Goal: Task Accomplishment & Management: Manage account settings

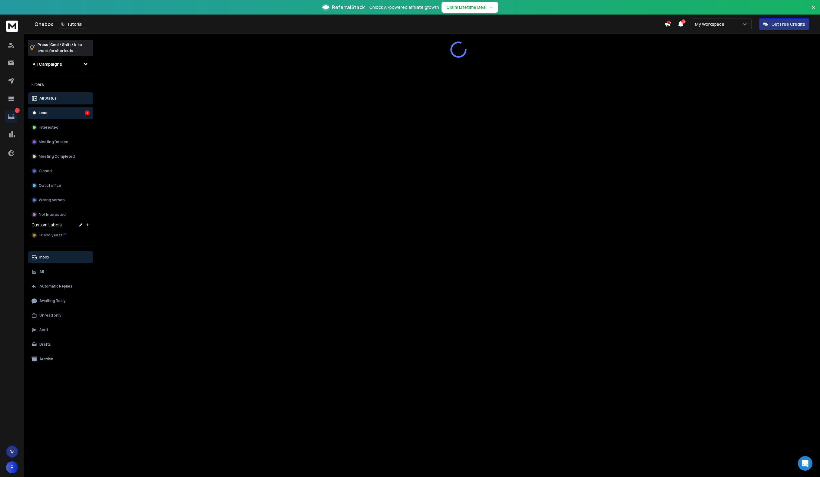
click at [55, 112] on button "Lead 1" at bounding box center [60, 113] width 65 height 12
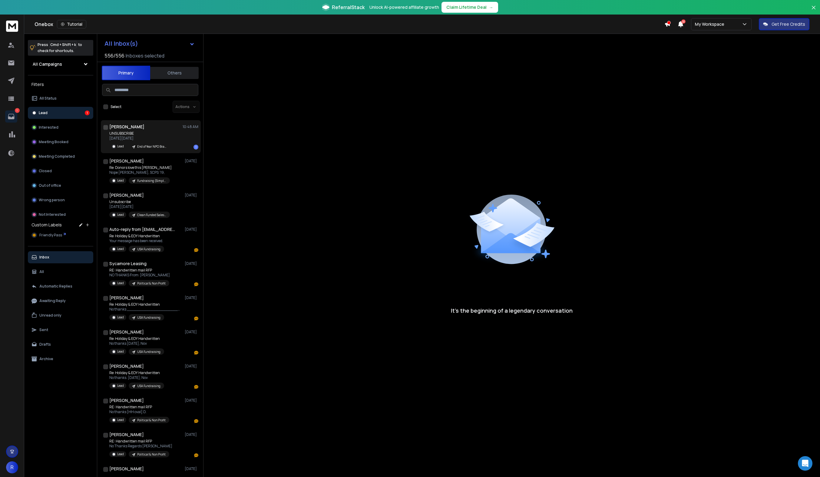
click at [153, 127] on div "Lissette Sanchez 10:48 AM" at bounding box center [153, 127] width 89 height 6
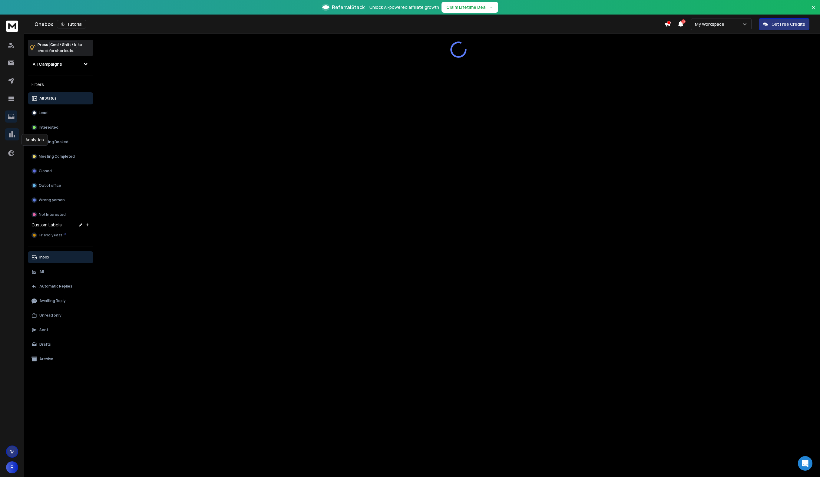
click at [11, 137] on icon at bounding box center [12, 134] width 6 height 6
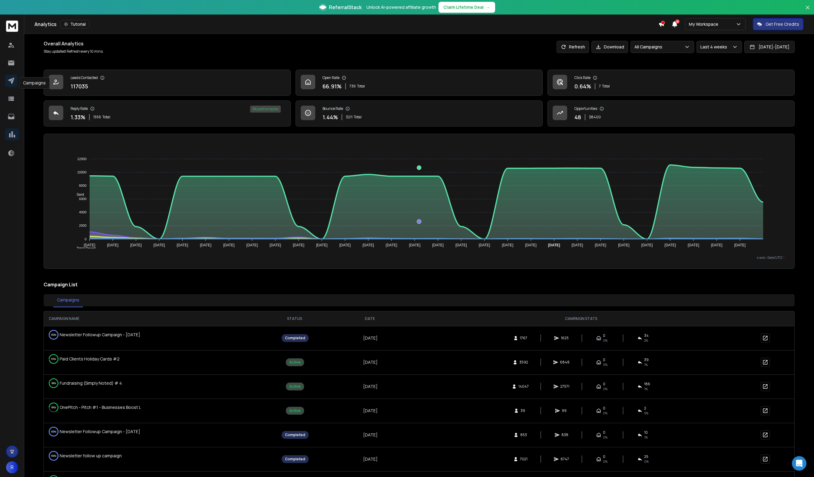
click at [9, 83] on icon at bounding box center [11, 81] width 6 height 6
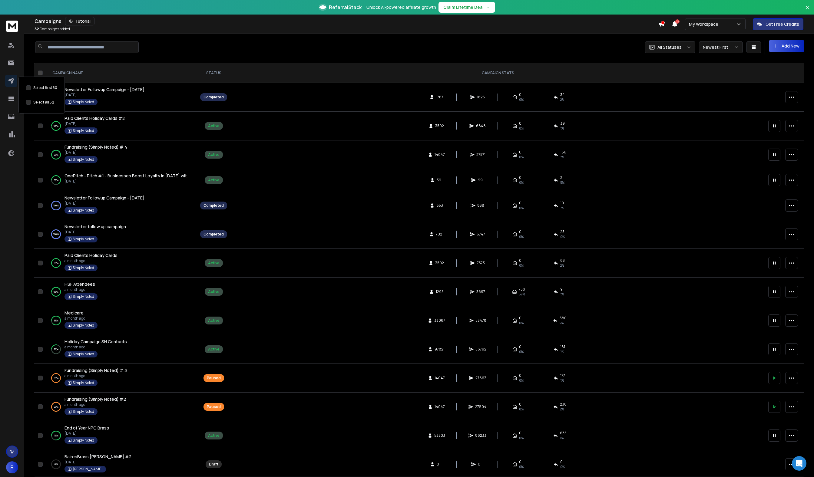
click at [42, 74] on button "Select first 50" at bounding box center [40, 73] width 5 height 5
click at [733, 47] on icon "button" at bounding box center [735, 47] width 5 height 5
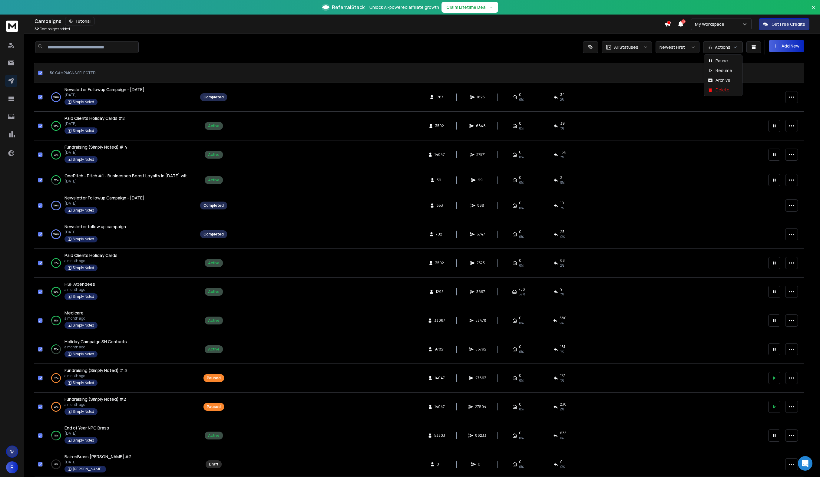
click at [476, 33] on div "Campaigns Tutorial 52 Campaigns added 22 My Workspace Get Free Credits" at bounding box center [410, 24] width 820 height 19
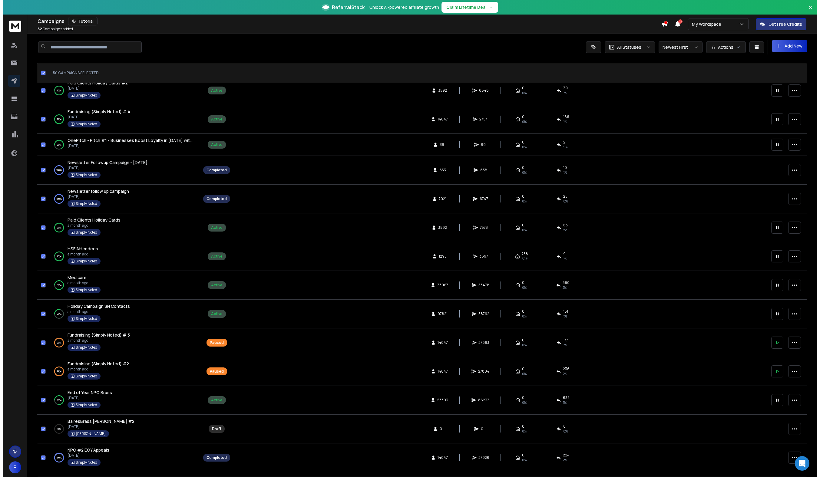
scroll to position [55, 0]
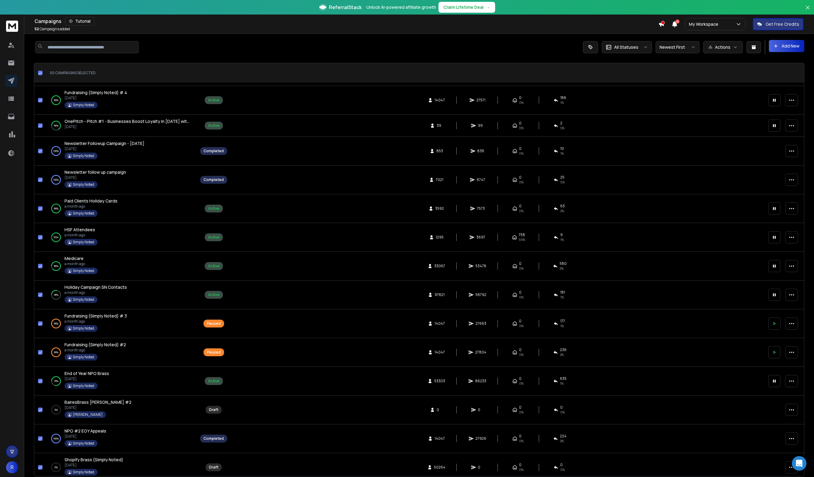
click at [365, 382] on div "53303 86233 0 0% 635 1 %" at bounding box center [497, 381] width 527 height 10
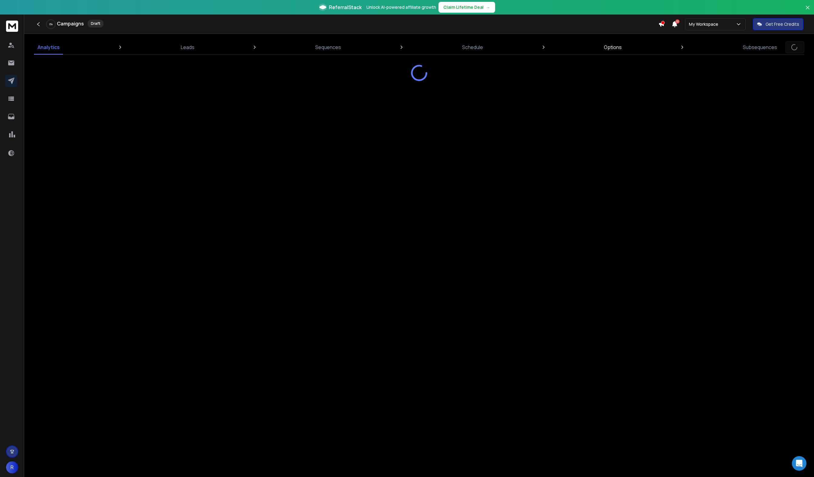
click at [618, 45] on p "Options" at bounding box center [613, 47] width 18 height 7
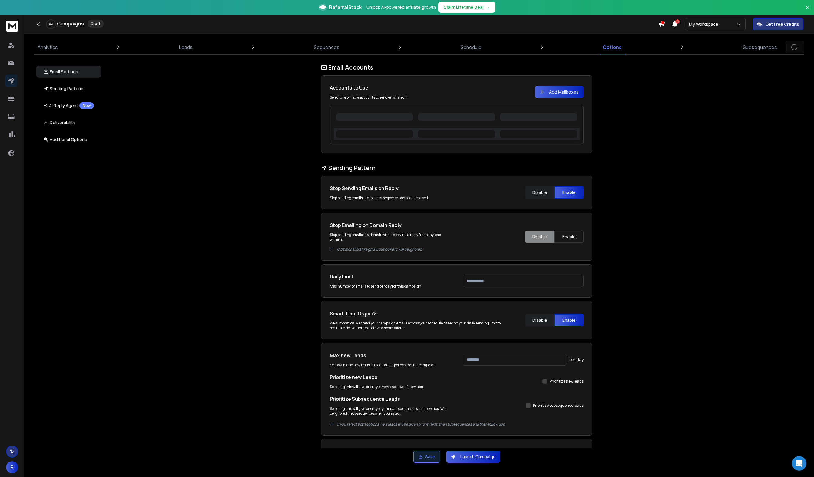
click at [428, 458] on button "Save" at bounding box center [426, 457] width 27 height 12
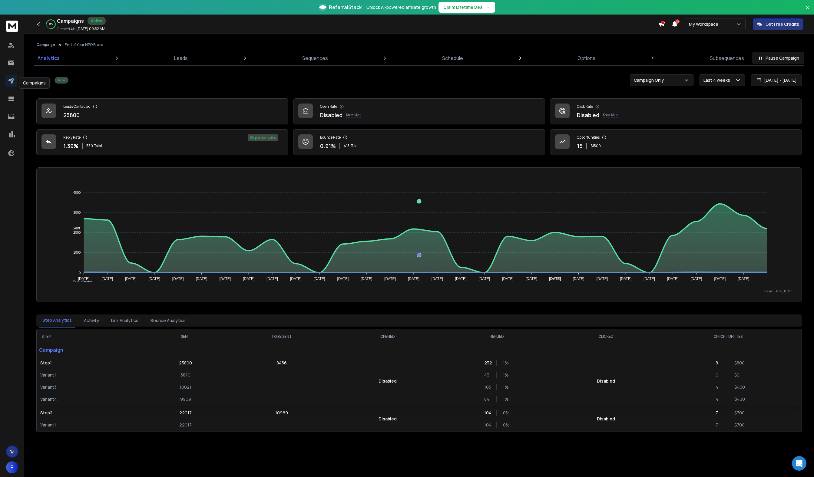
click at [9, 84] on icon at bounding box center [11, 80] width 7 height 7
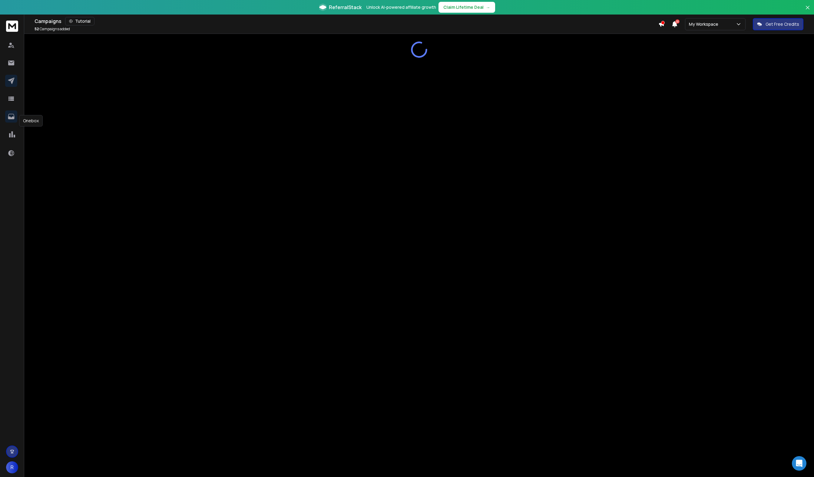
click at [10, 119] on icon at bounding box center [11, 116] width 6 height 5
